Goal: Find contact information: Find contact information

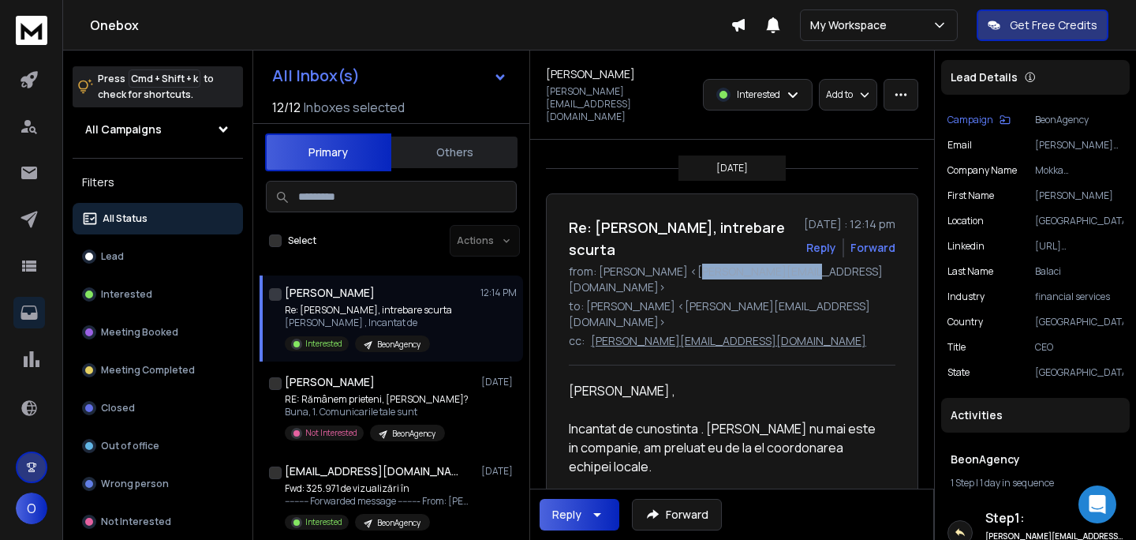
drag, startPoint x: 679, startPoint y: 248, endPoint x: 782, endPoint y: 247, distance: 103.4
click at [782, 264] on p "from: [PERSON_NAME] <[PERSON_NAME][EMAIL_ADDRESS][DOMAIN_NAME]>" at bounding box center [732, 280] width 327 height 32
copy p "[PERSON_NAME][EMAIL_ADDRESS][DOMAIN_NAME]"
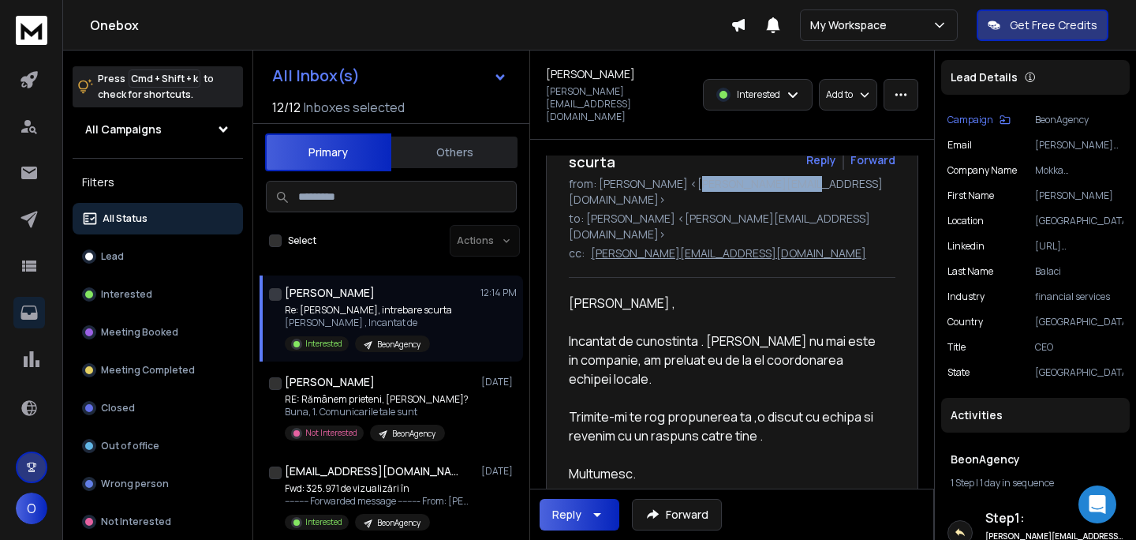
scroll to position [102, 0]
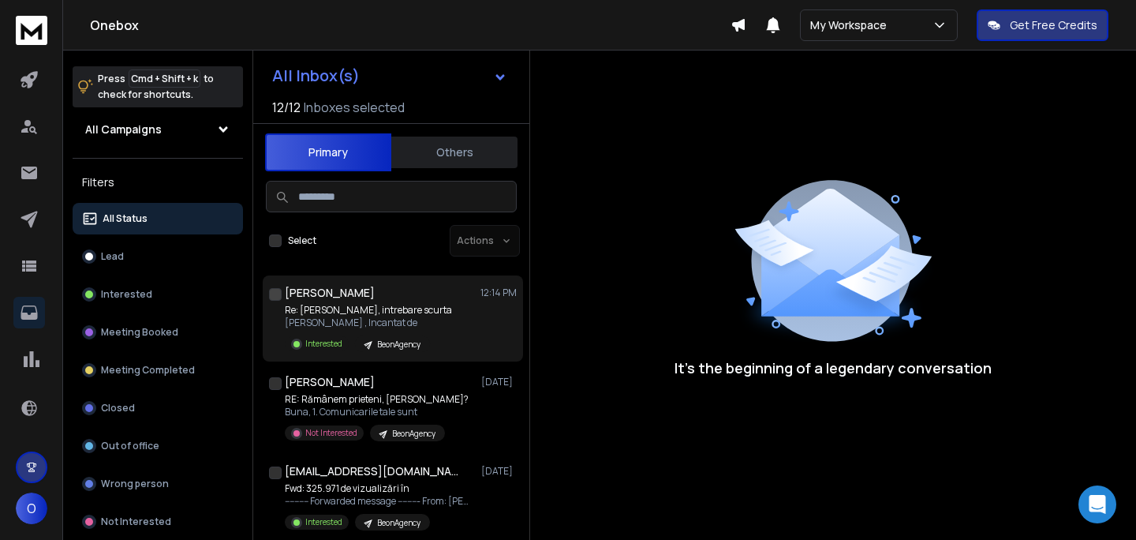
click at [370, 310] on p "Re: [PERSON_NAME], intrebare scurta" at bounding box center [368, 310] width 167 height 13
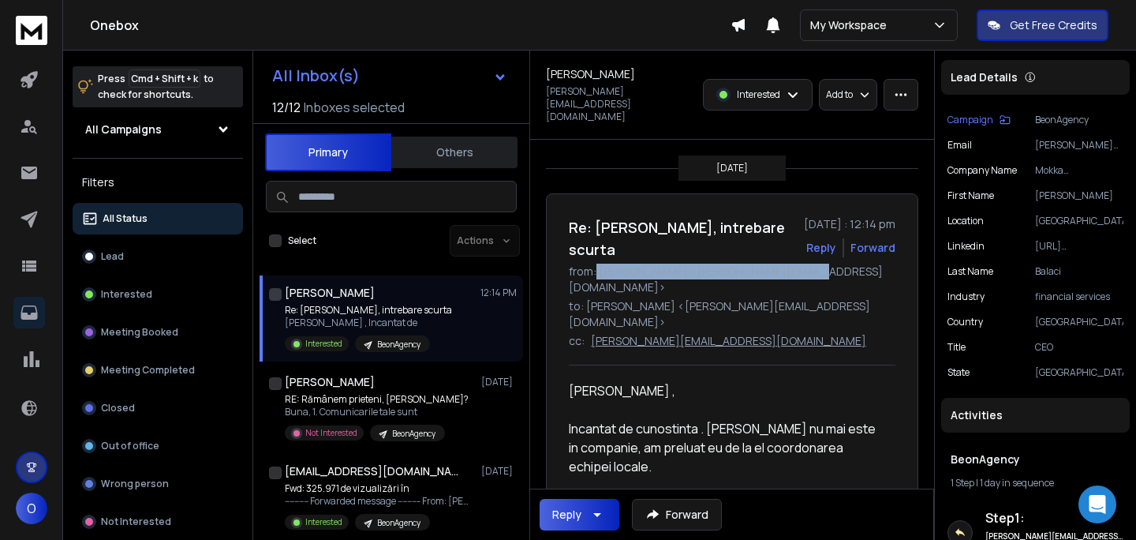
drag, startPoint x: 597, startPoint y: 247, endPoint x: 802, endPoint y: 248, distance: 205.9
click at [802, 264] on p "from: [PERSON_NAME] <[PERSON_NAME][EMAIL_ADDRESS][DOMAIN_NAME]>" at bounding box center [732, 280] width 327 height 32
copy p "[PERSON_NAME] <[PERSON_NAME][EMAIL_ADDRESS][DOMAIN_NAME]>"
